Goal: Task Accomplishment & Management: Complete application form

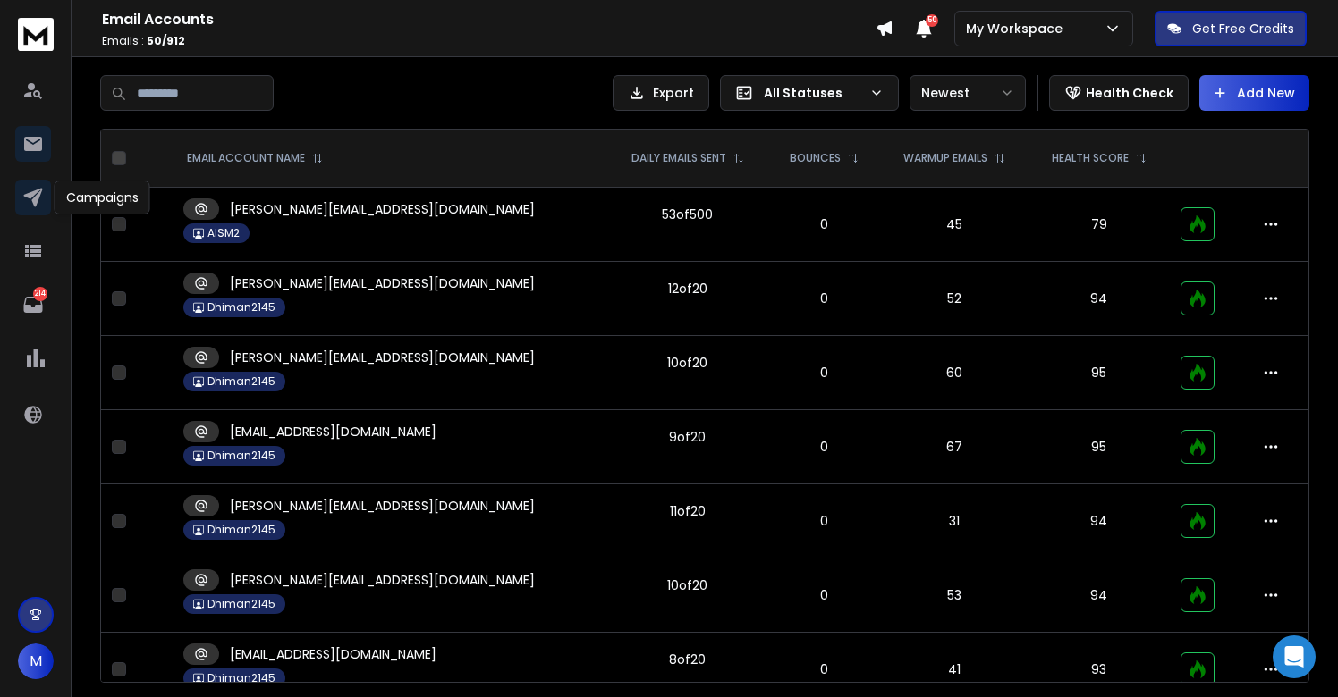
click at [31, 197] on icon at bounding box center [32, 197] width 19 height 19
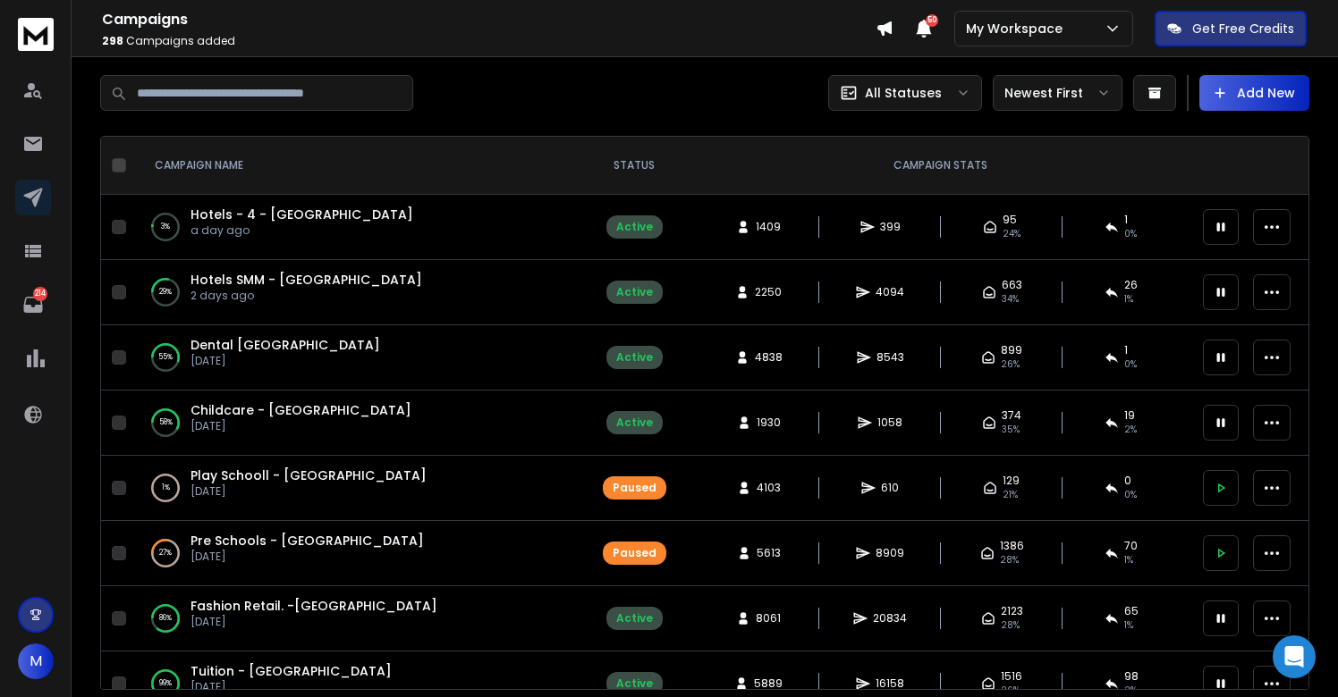
click at [249, 209] on span "Hotels - 4 - [GEOGRAPHIC_DATA]" at bounding box center [301, 215] width 223 height 18
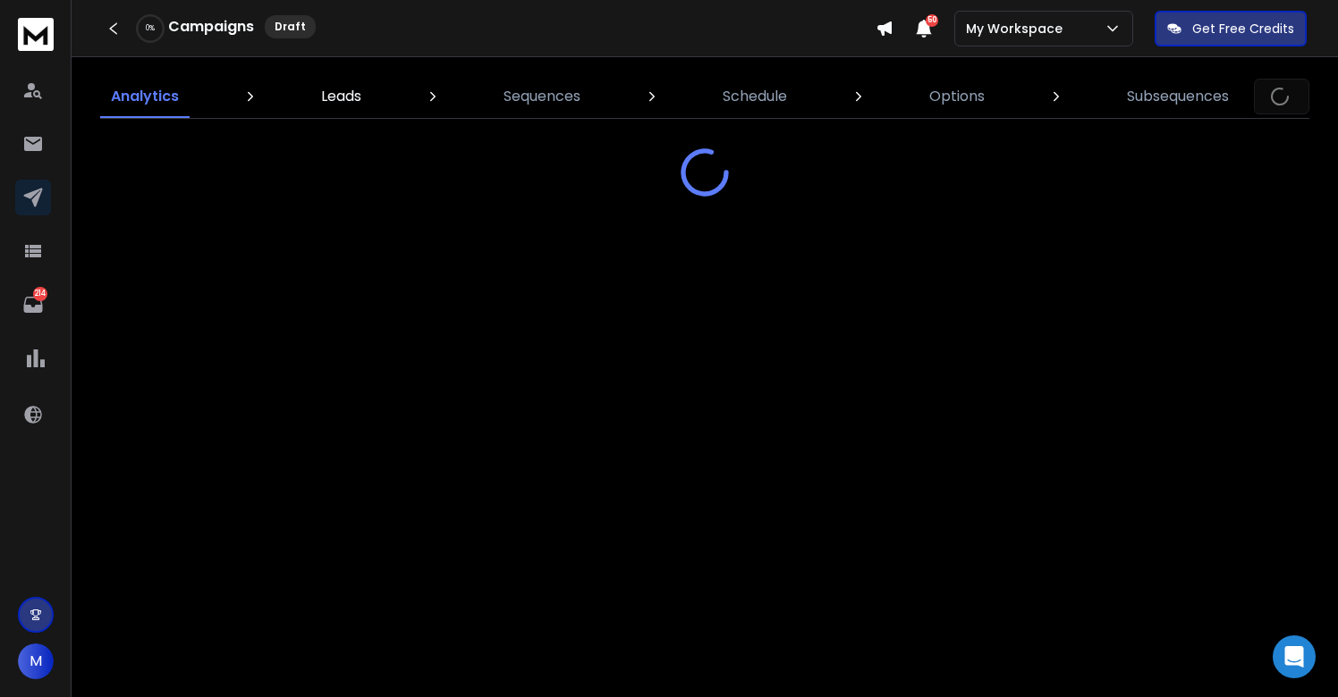
click at [346, 104] on p "Leads" at bounding box center [341, 96] width 40 height 21
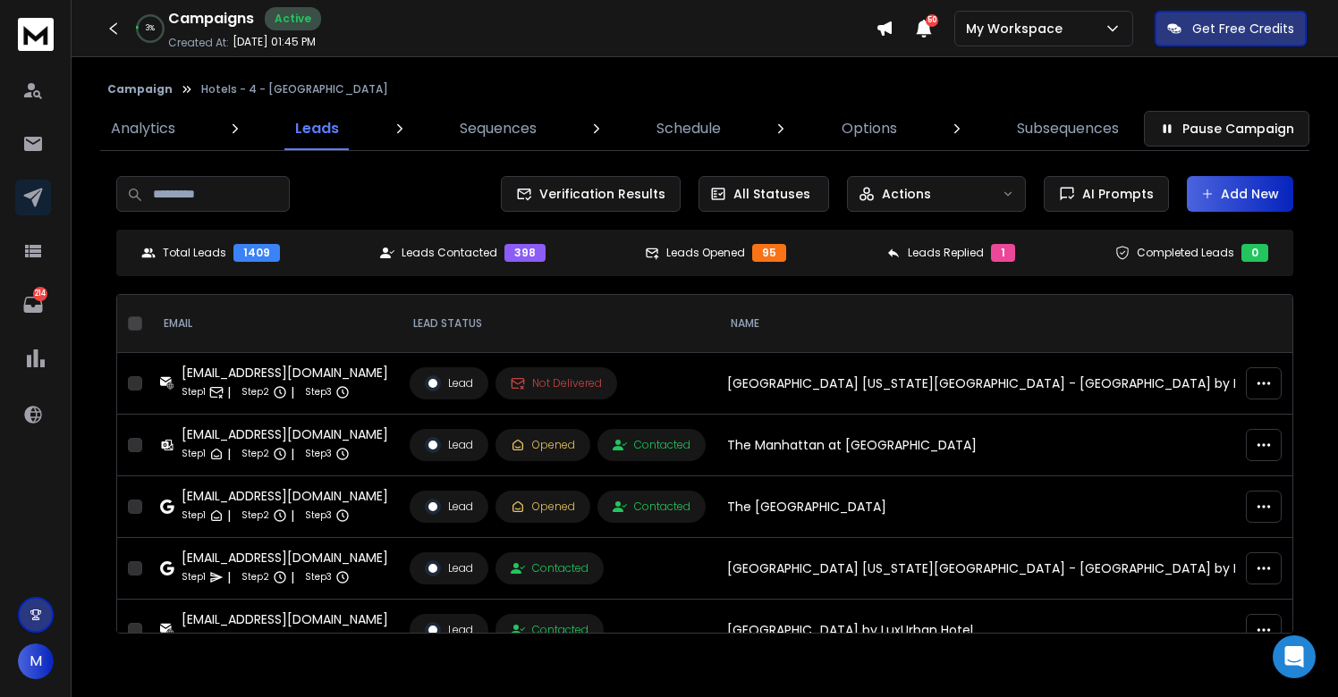
click at [1257, 195] on button "Add New" at bounding box center [1239, 194] width 106 height 36
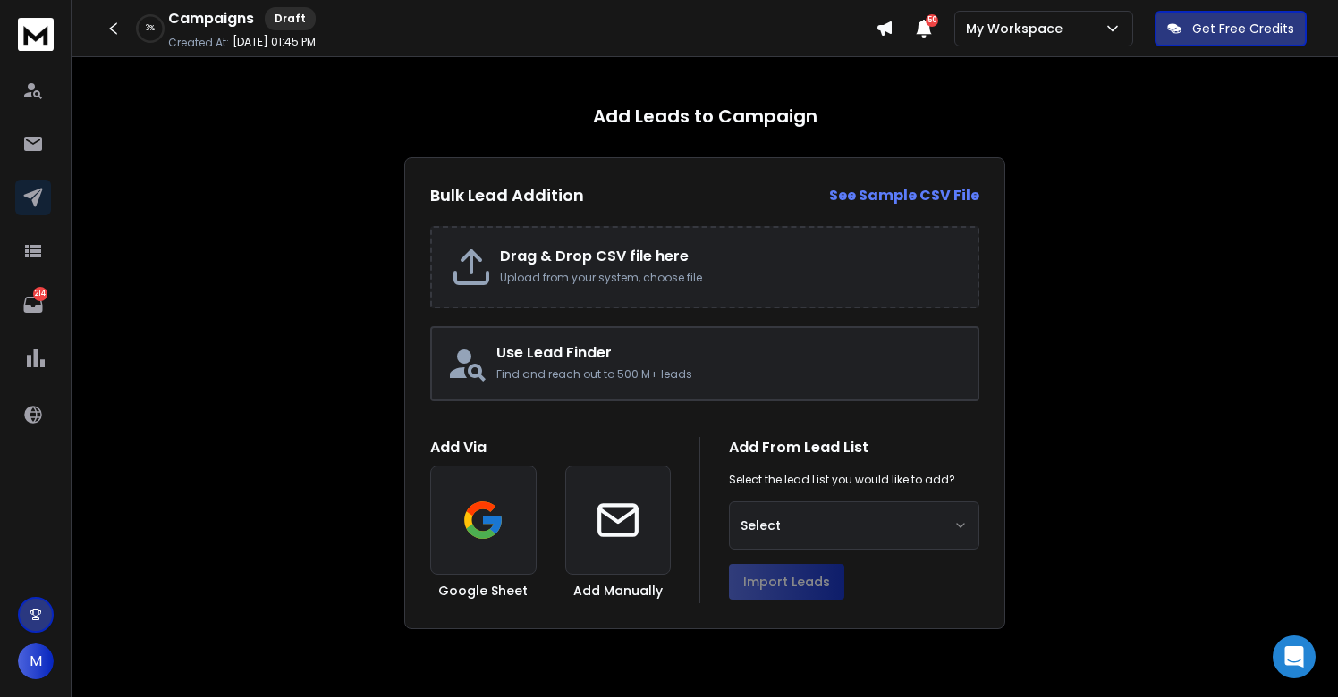
click at [604, 253] on h2 "Drag & Drop CSV file here" at bounding box center [730, 256] width 460 height 21
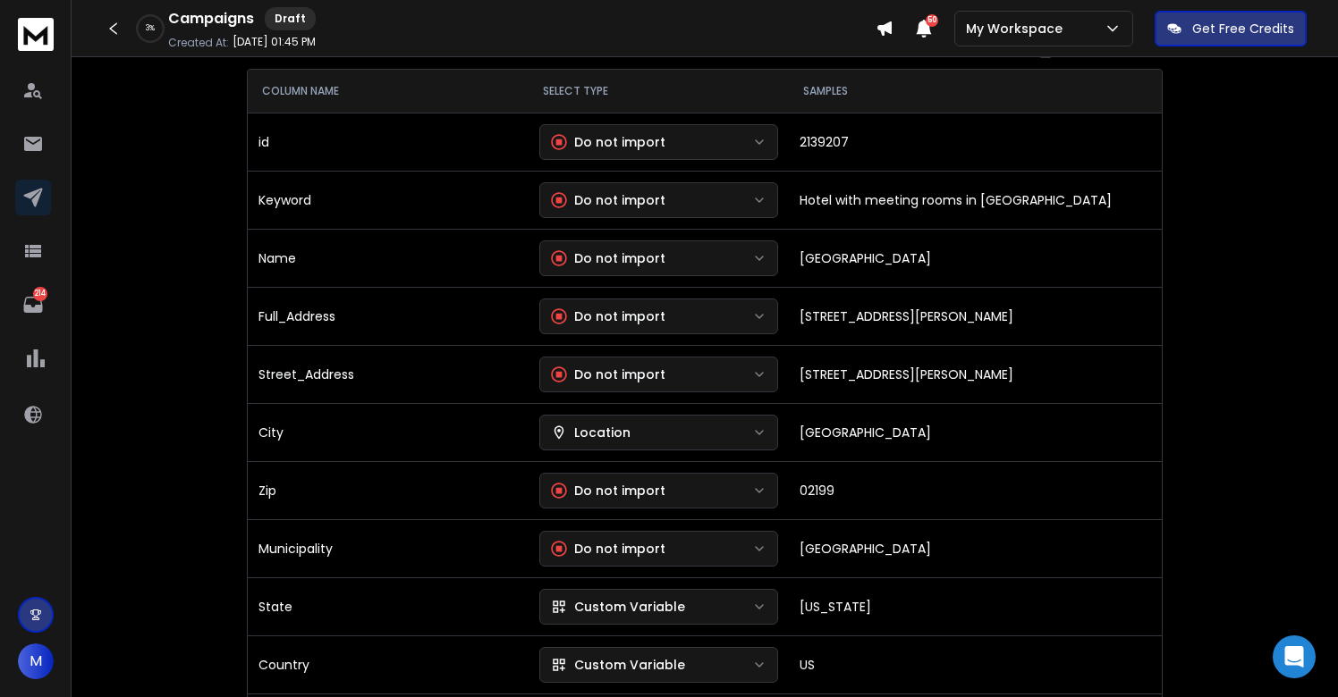
scroll to position [288, 0]
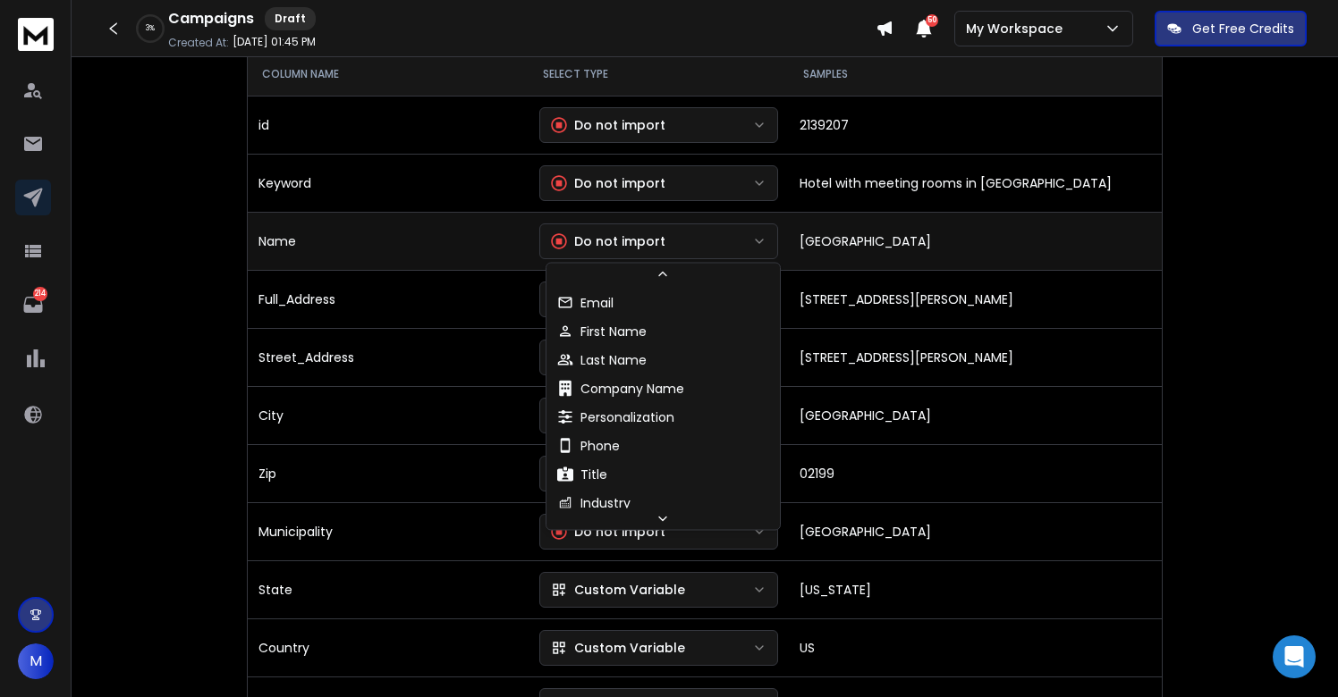
click at [718, 237] on button "Do not import" at bounding box center [659, 242] width 240 height 36
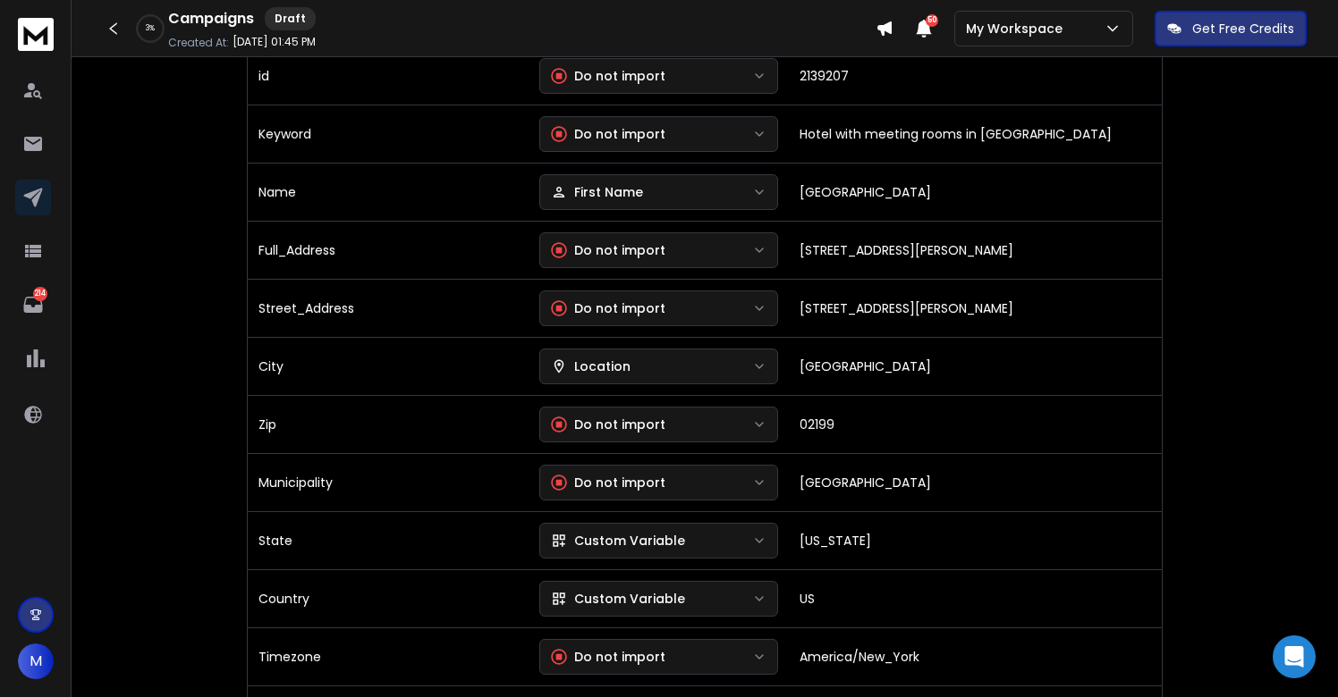
scroll to position [338, 0]
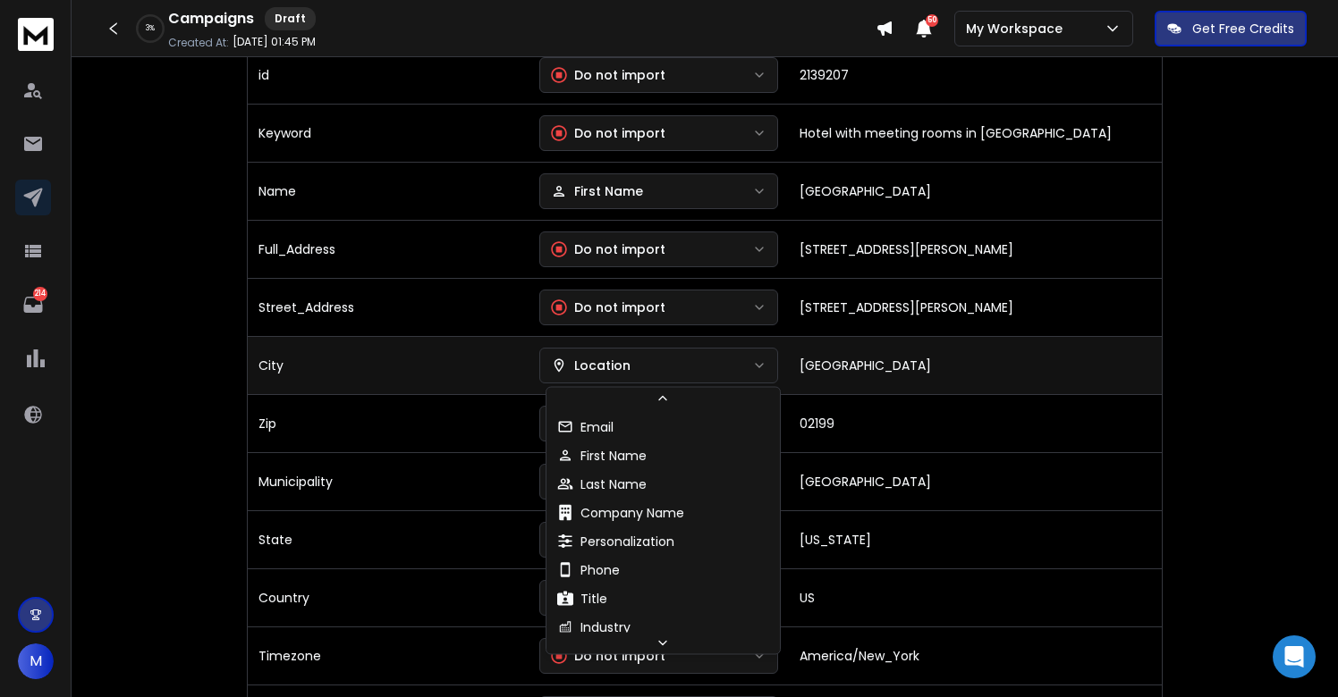
click at [614, 364] on div "Location" at bounding box center [591, 366] width 80 height 18
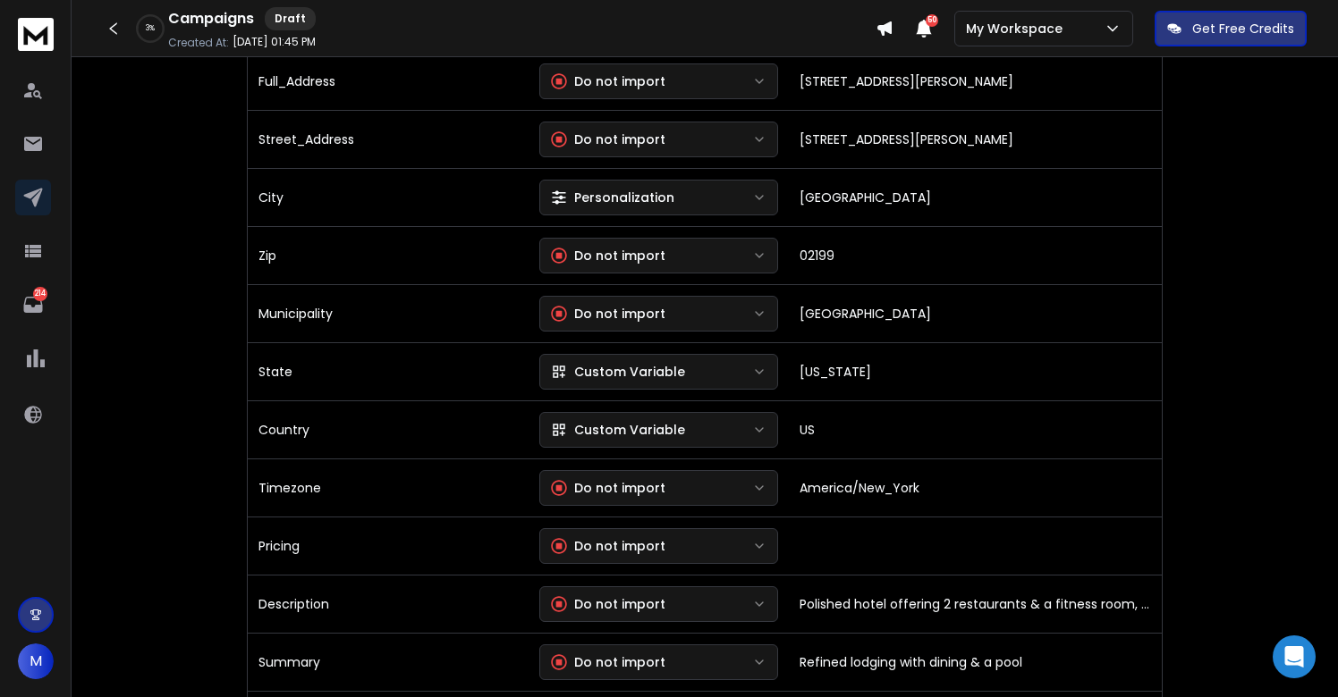
scroll to position [509, 0]
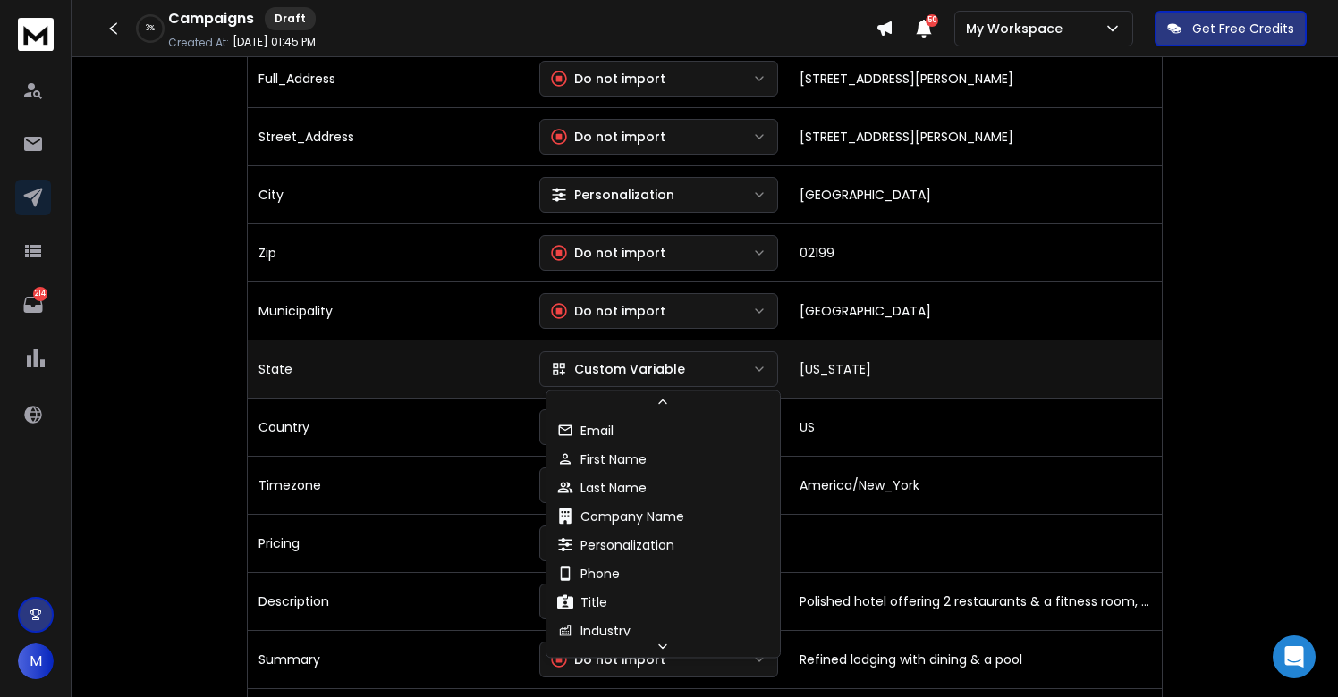
click at [627, 361] on div "Custom Variable" at bounding box center [618, 369] width 134 height 18
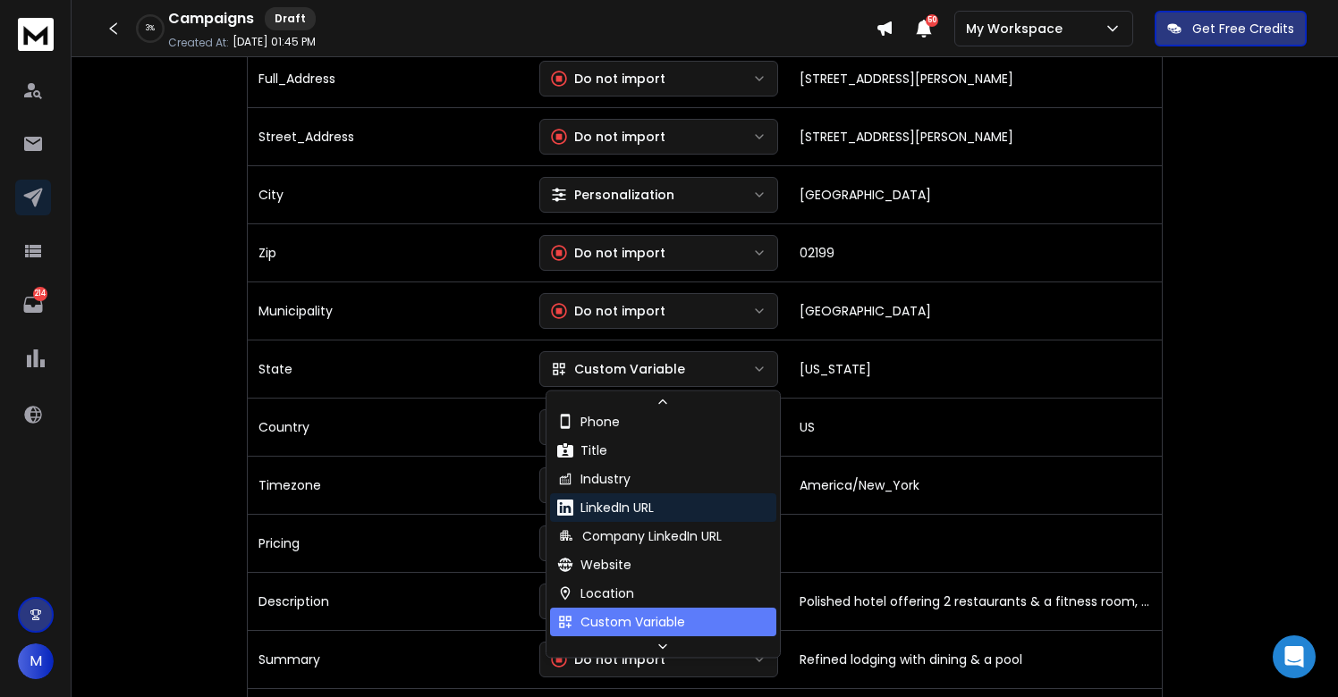
scroll to position [163, 0]
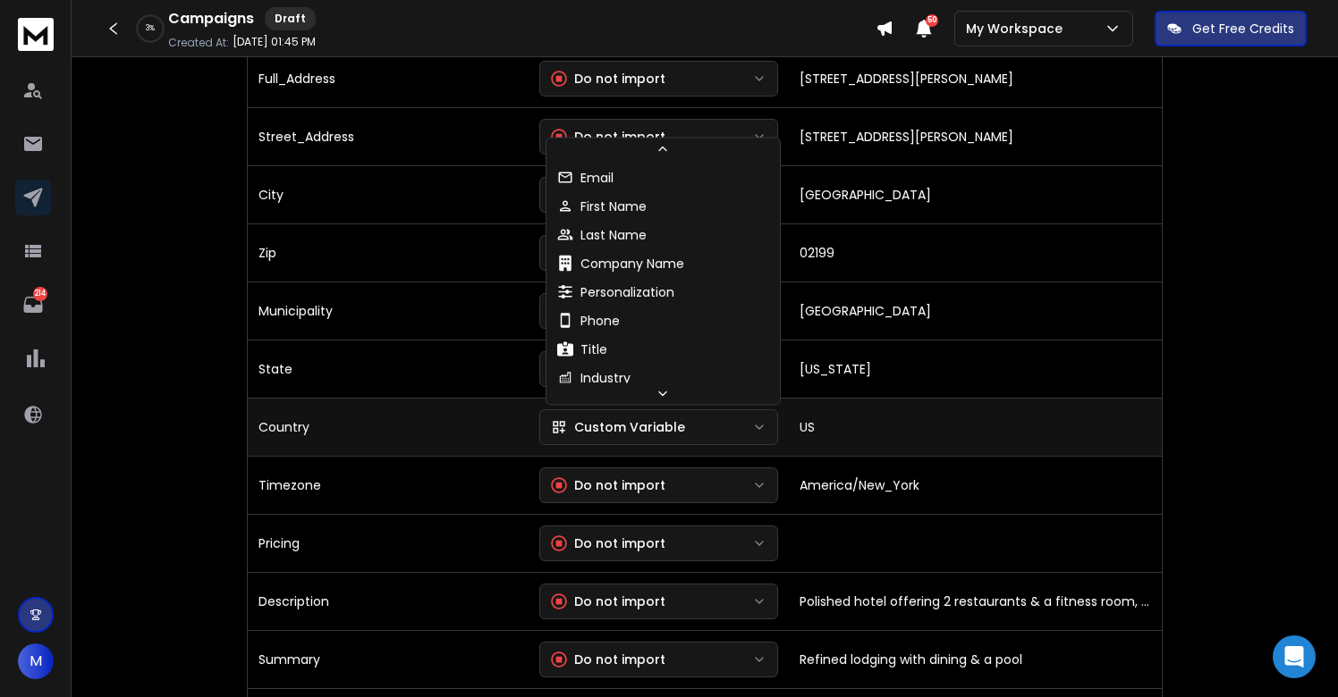
click at [618, 425] on div "Custom Variable" at bounding box center [618, 427] width 134 height 18
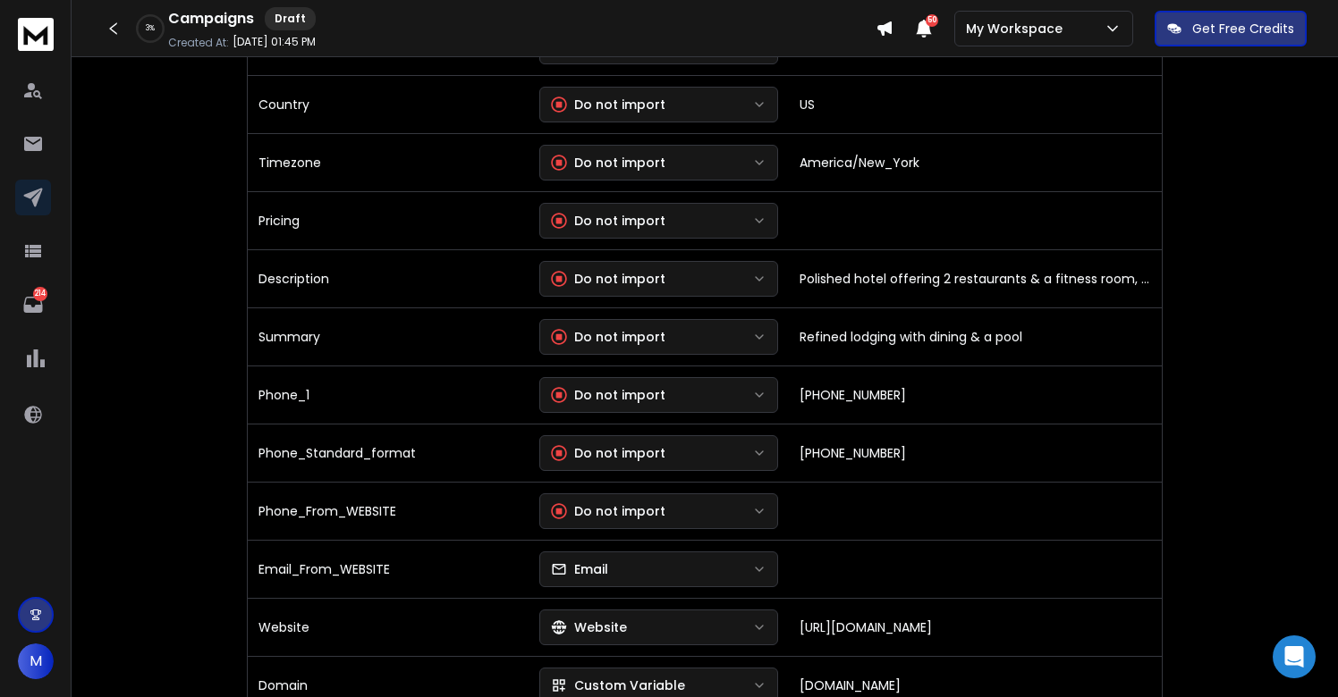
scroll to position [833, 0]
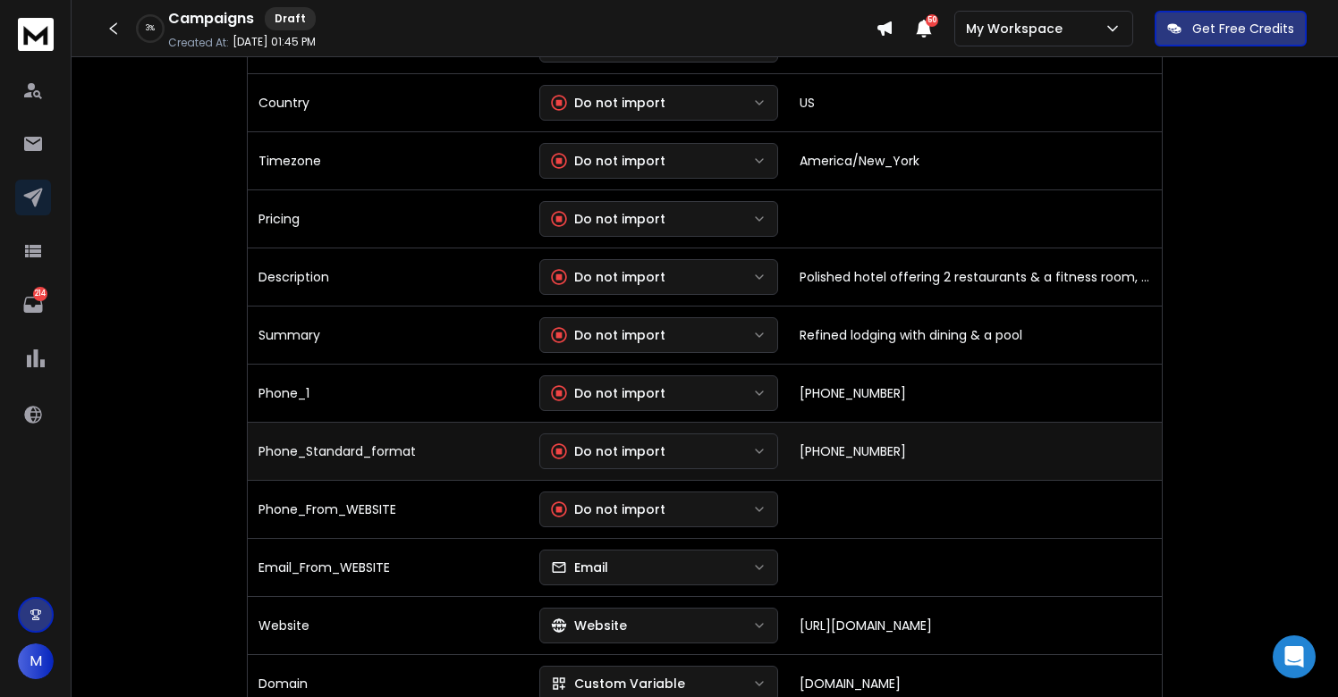
click at [621, 454] on div "Do not import" at bounding box center [608, 452] width 114 height 18
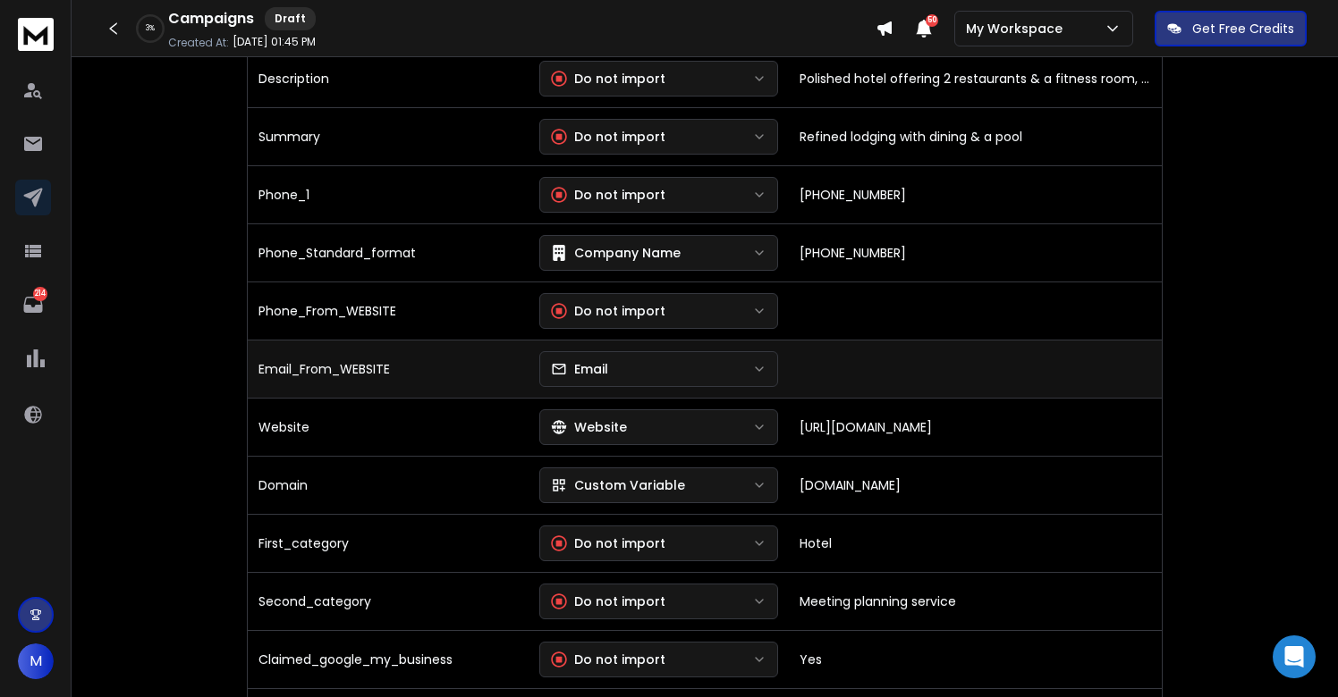
scroll to position [1038, 0]
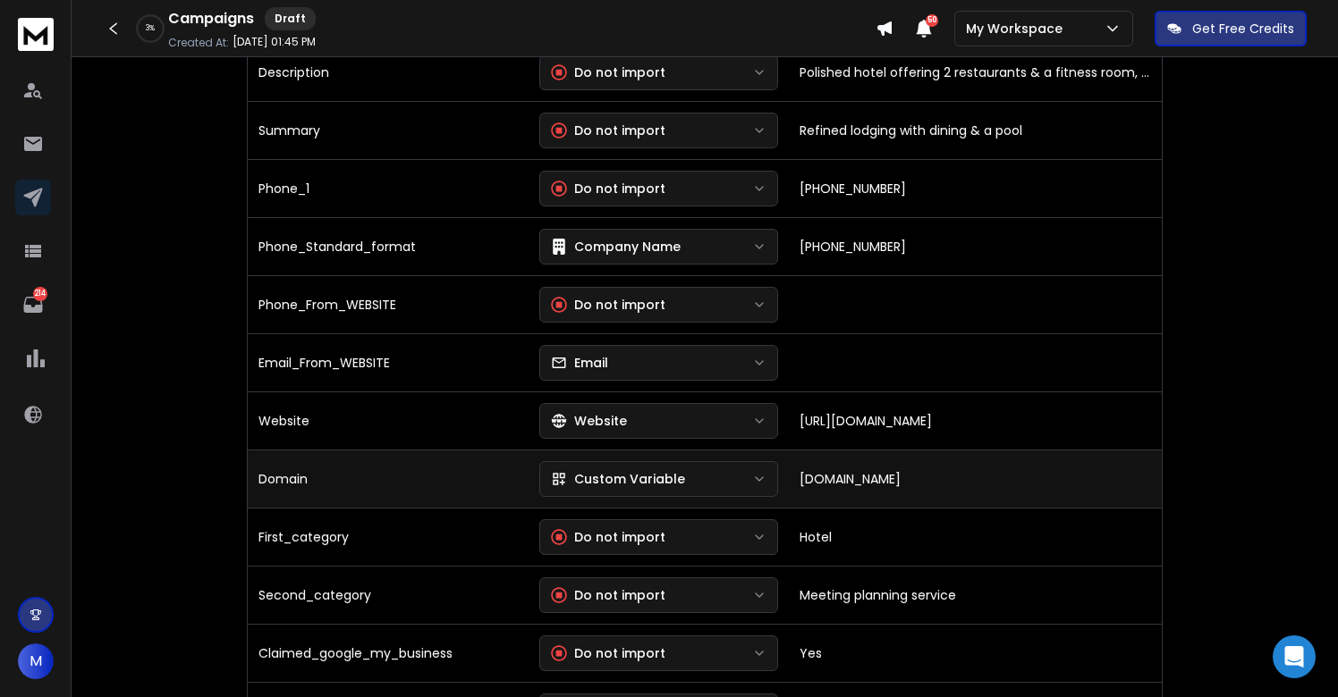
click at [597, 475] on div "Custom Variable" at bounding box center [618, 479] width 134 height 18
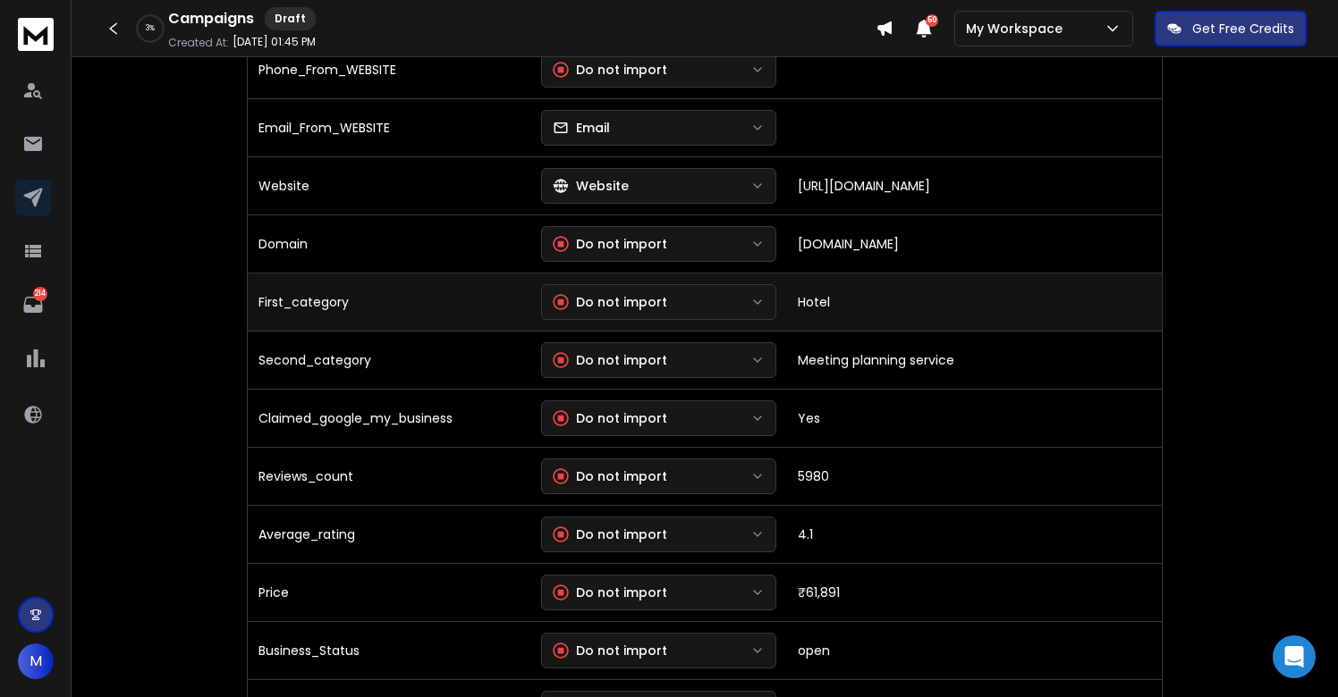
scroll to position [1275, 0]
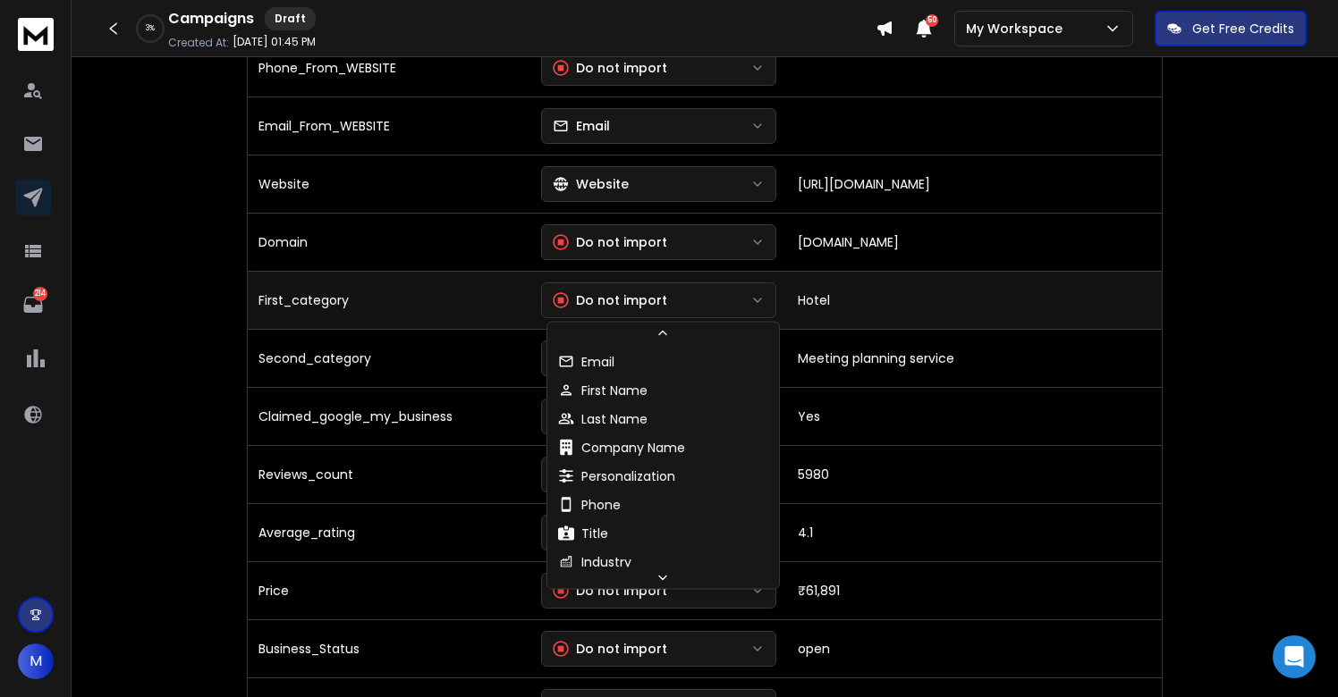
click at [625, 300] on div "Do not import" at bounding box center [610, 300] width 114 height 18
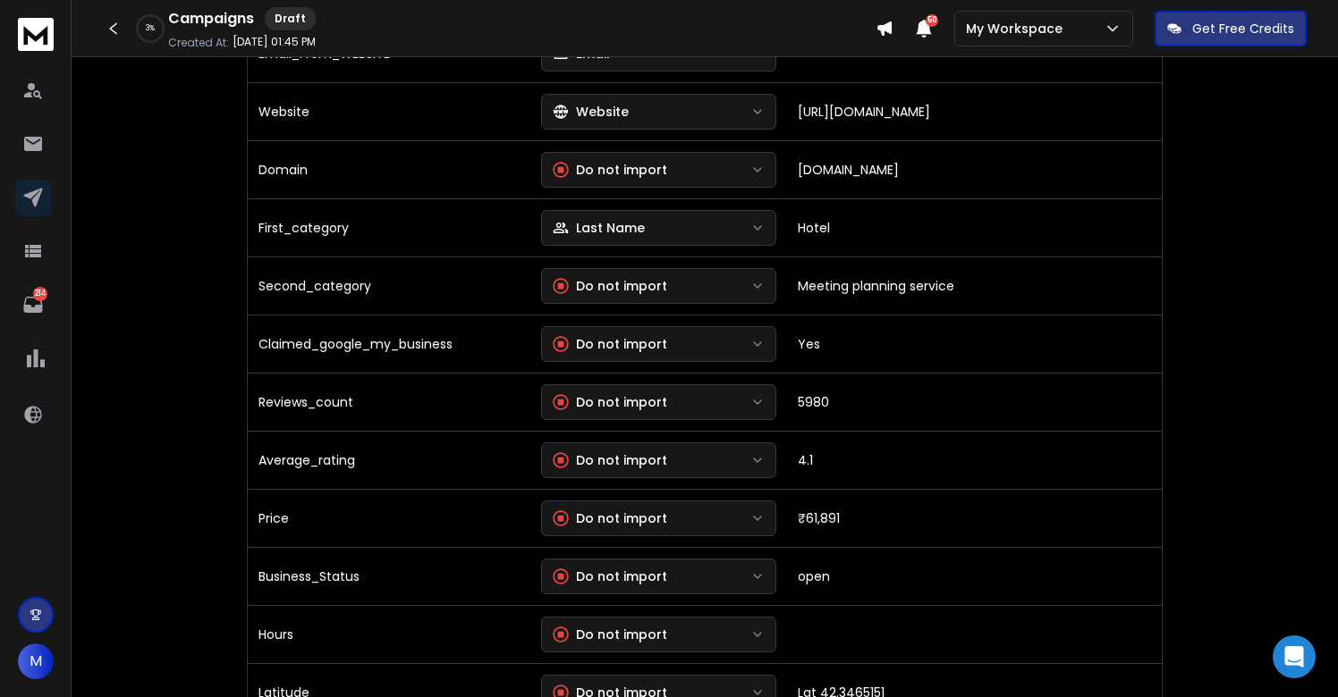
scroll to position [1349, 0]
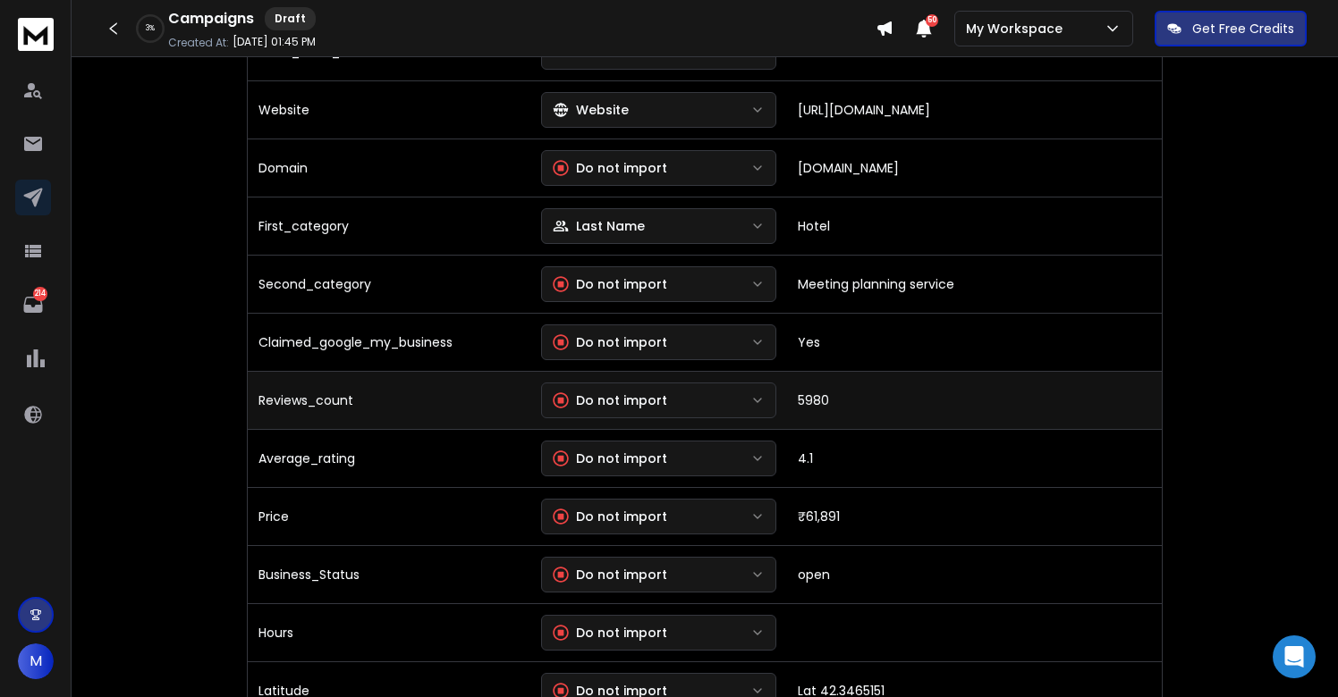
click at [620, 397] on div "Do not import" at bounding box center [610, 401] width 114 height 18
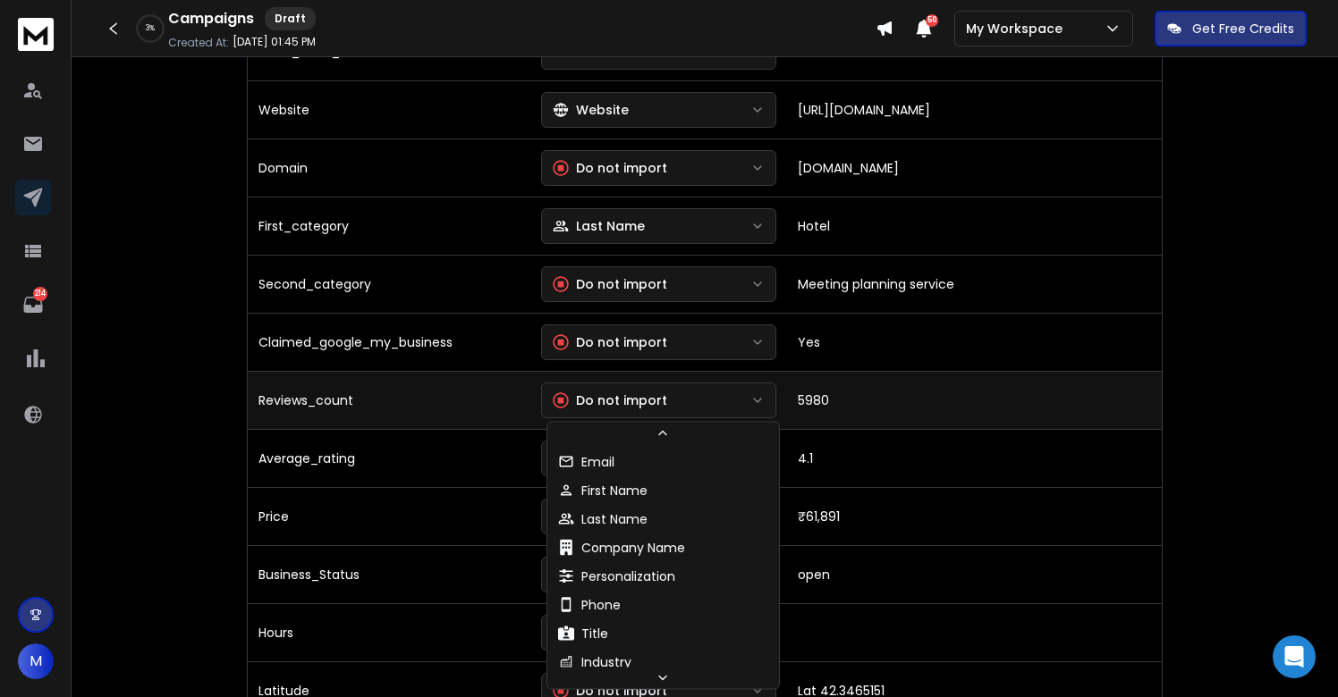
scroll to position [181, 0]
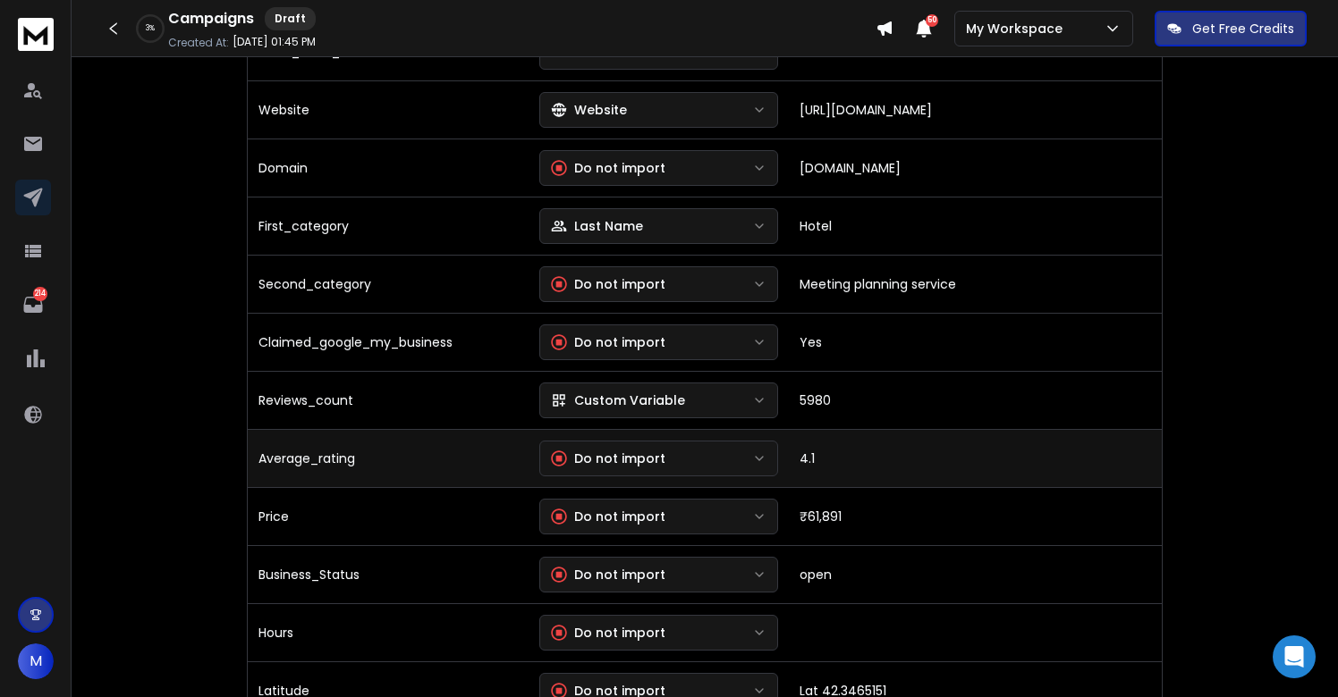
click at [619, 450] on div "Do not import" at bounding box center [608, 459] width 114 height 18
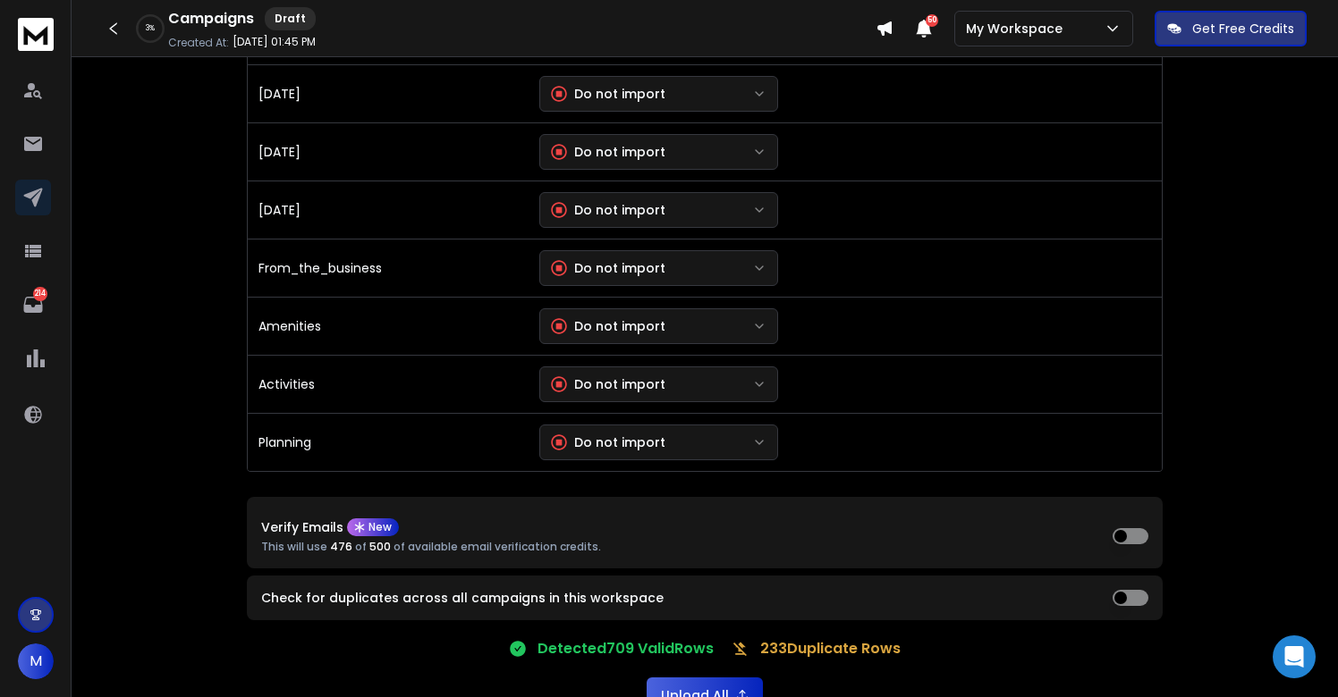
scroll to position [3850, 0]
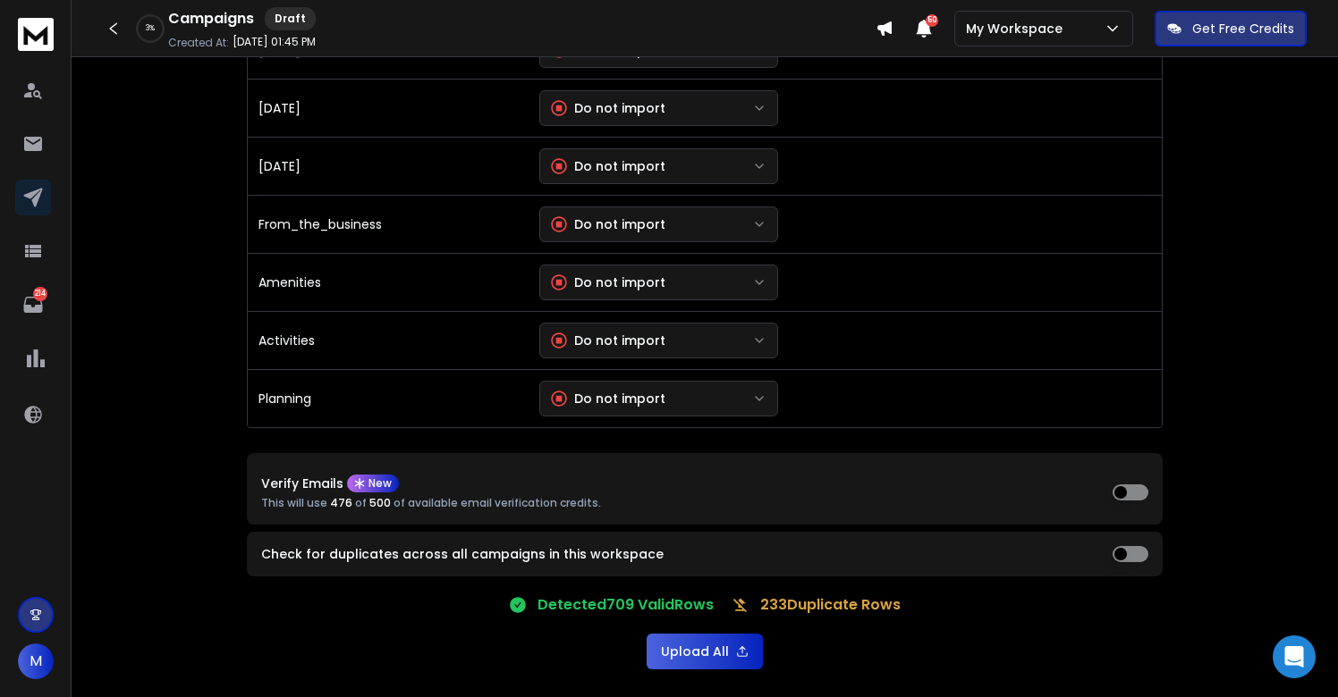
click at [687, 640] on button "Upload All" at bounding box center [704, 652] width 116 height 36
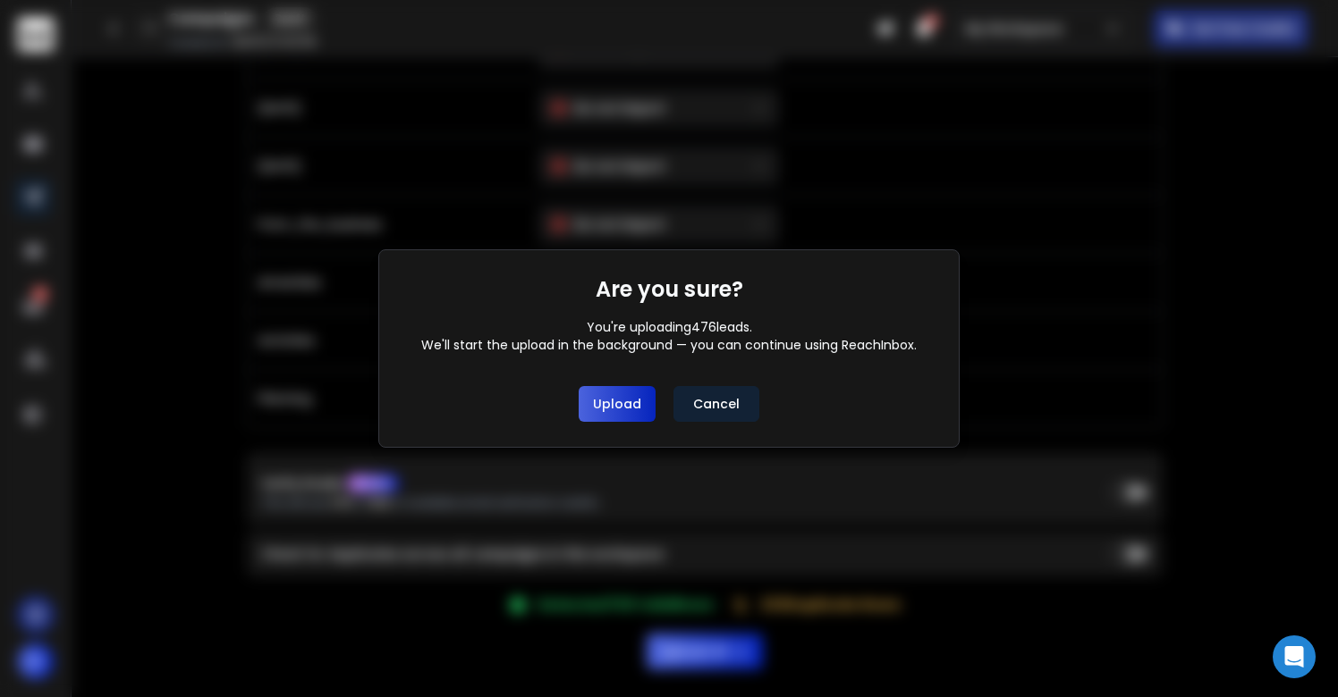
click at [620, 401] on button "Upload" at bounding box center [616, 404] width 77 height 36
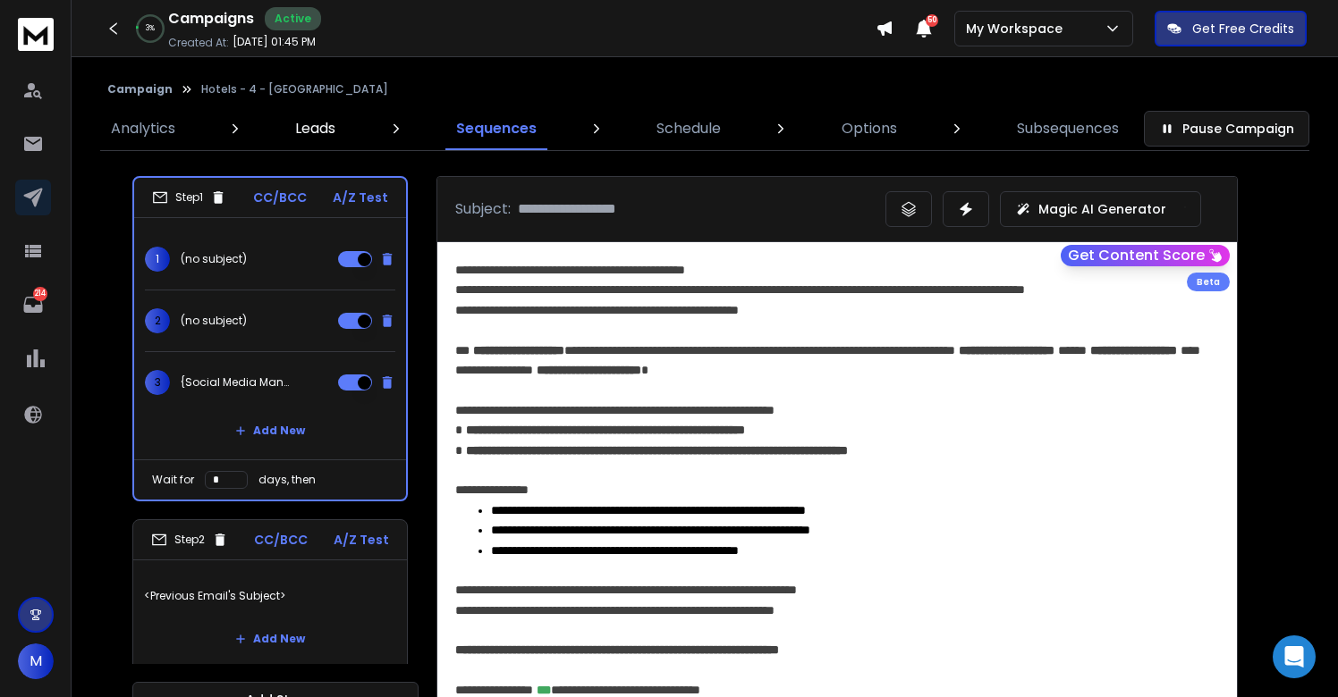
click at [314, 130] on p "Leads" at bounding box center [315, 128] width 40 height 21
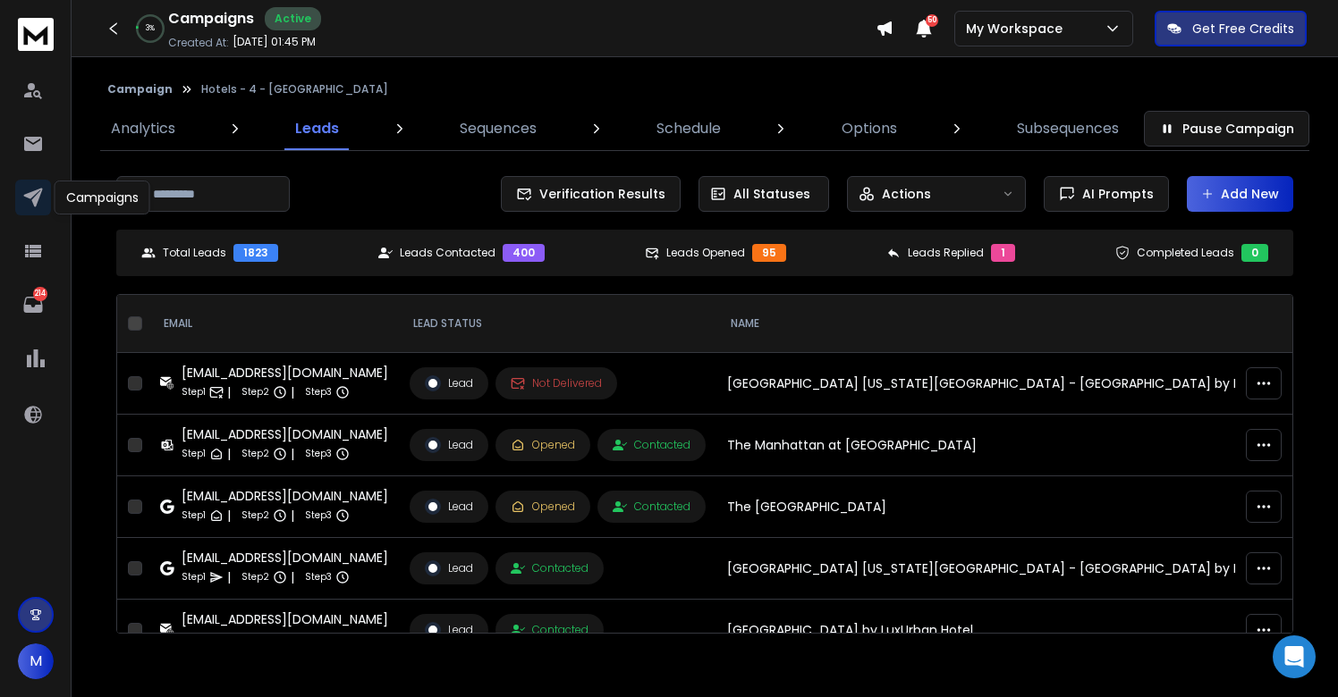
click at [27, 192] on icon at bounding box center [32, 197] width 21 height 21
